Goal: Information Seeking & Learning: Check status

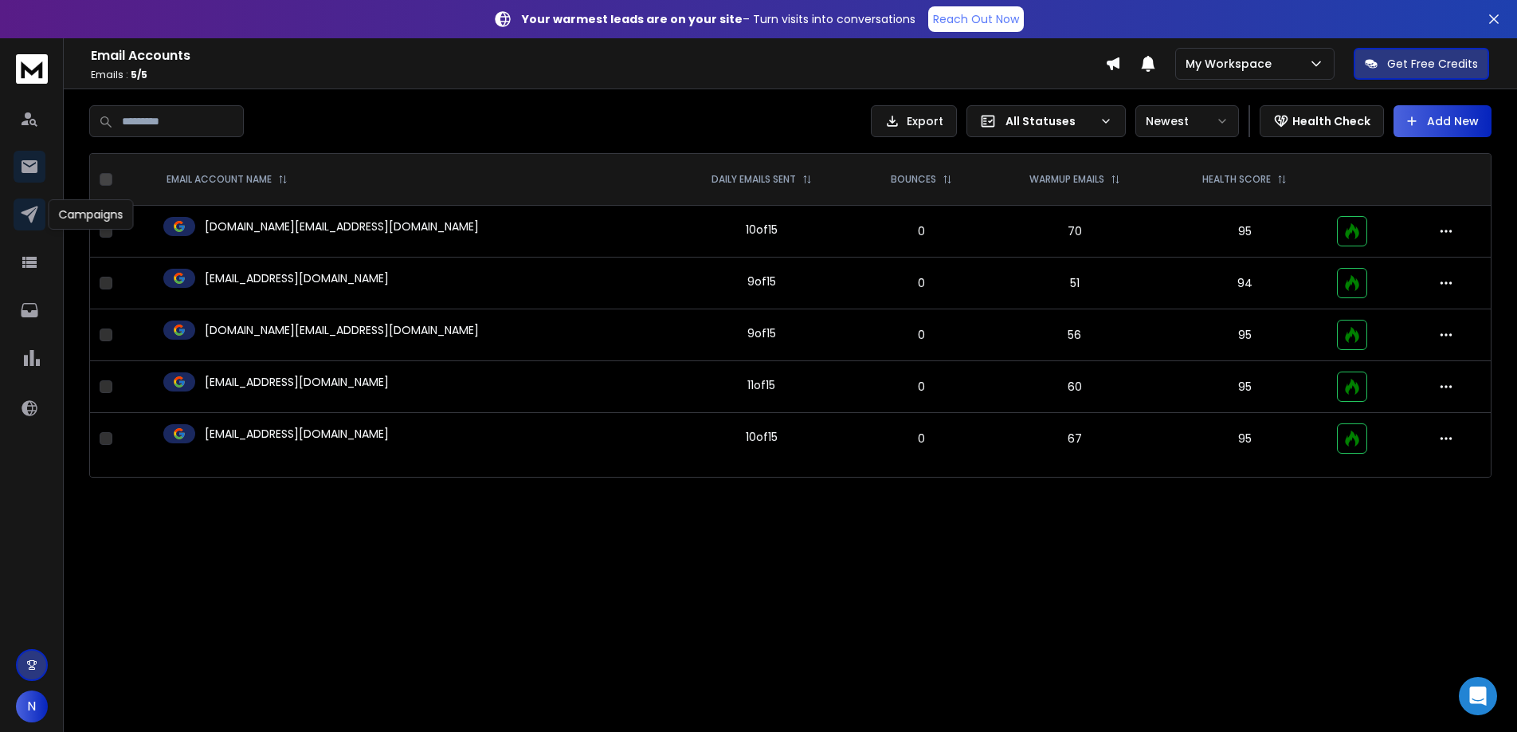
click at [29, 206] on icon at bounding box center [29, 214] width 19 height 19
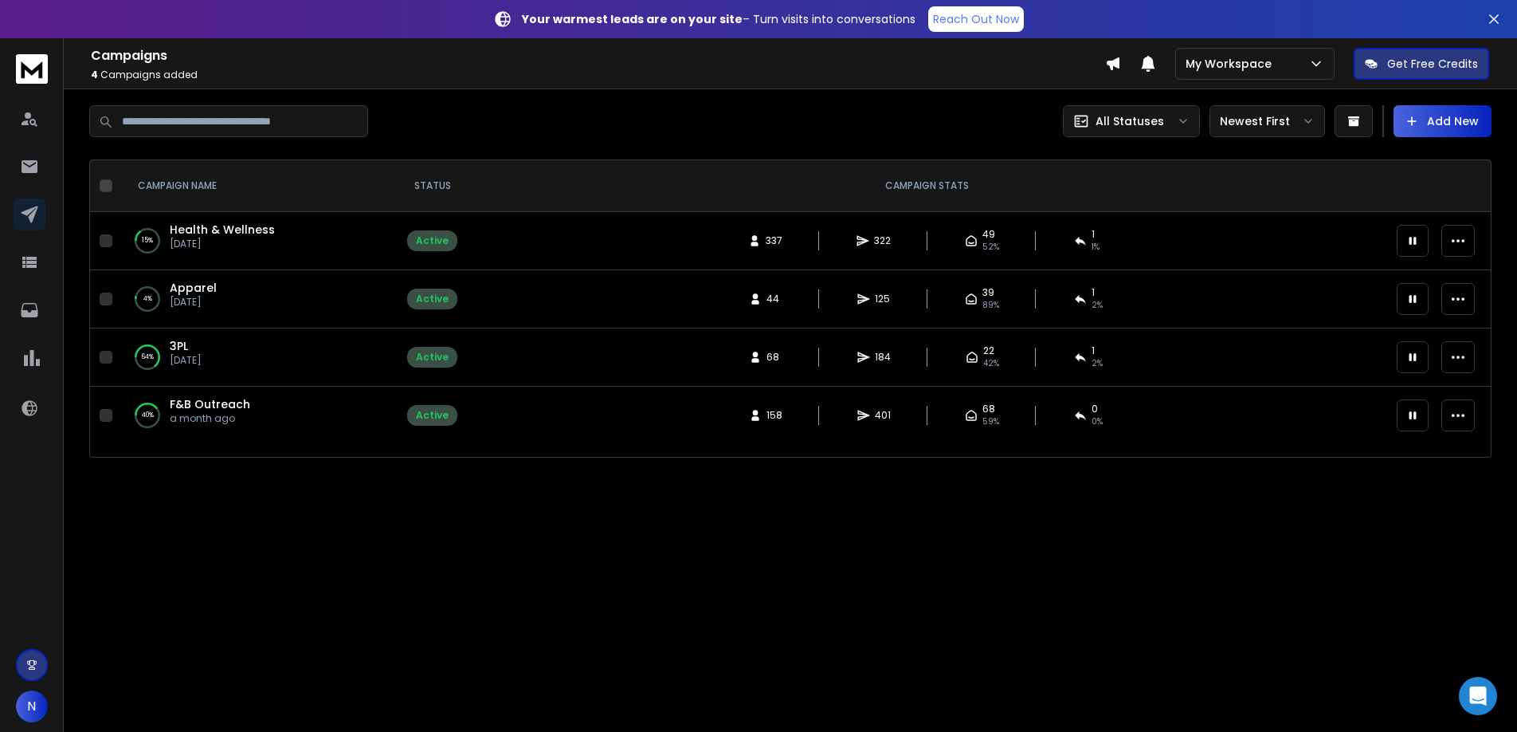
click at [313, 510] on div "Your warmest leads are on your site – Turn visits into conversations Reach Out …" at bounding box center [758, 366] width 1517 height 732
click at [336, 253] on div "15 % Health & Wellness [DATE]" at bounding box center [258, 241] width 247 height 38
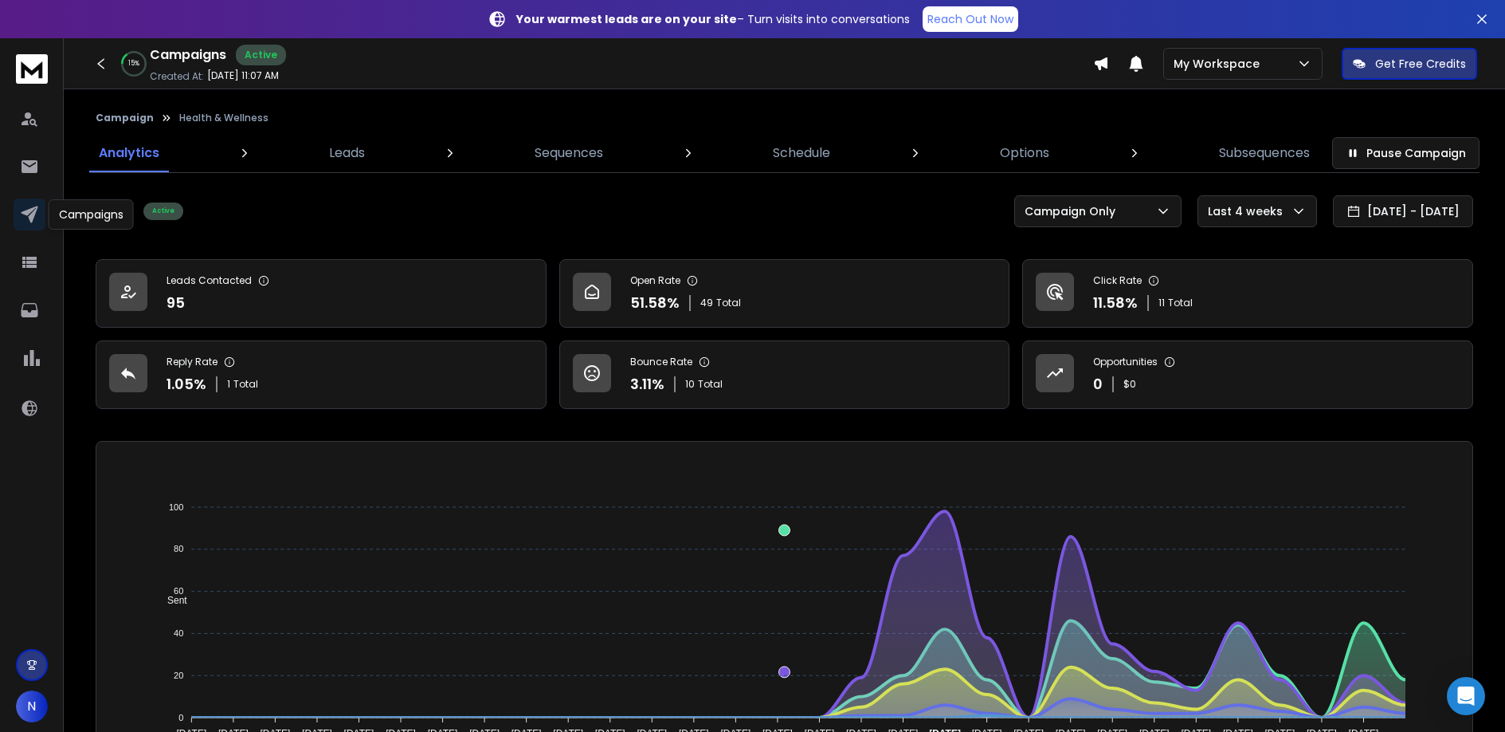
click at [38, 218] on icon at bounding box center [29, 214] width 19 height 19
